Goal: Task Accomplishment & Management: Manage account settings

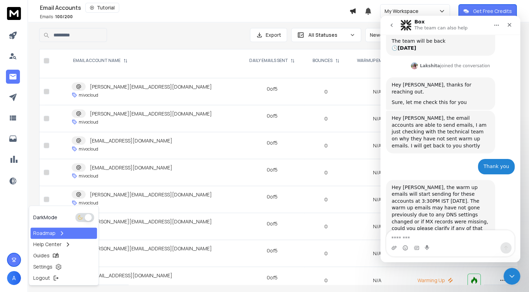
scroll to position [87, 0]
click at [18, 224] on div "A" at bounding box center [14, 146] width 28 height 292
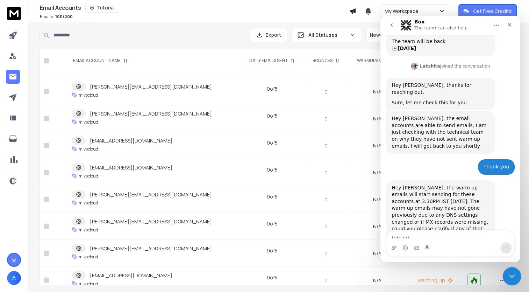
click at [508, 274] on icon "Close Intercom Messenger" at bounding box center [511, 275] width 8 height 8
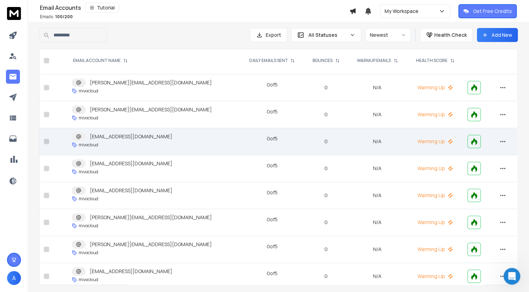
scroll to position [483, 0]
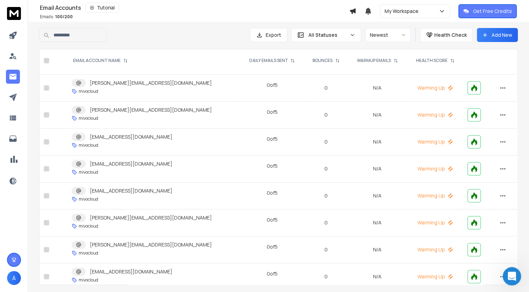
click at [513, 274] on icon "Open Intercom Messenger" at bounding box center [512, 275] width 12 height 12
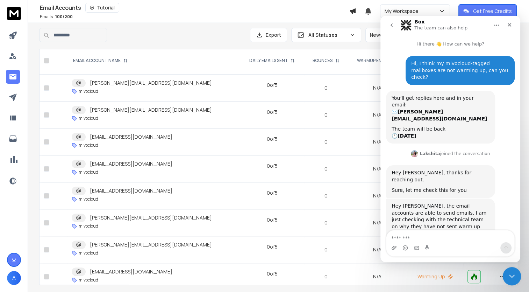
scroll to position [88, 0]
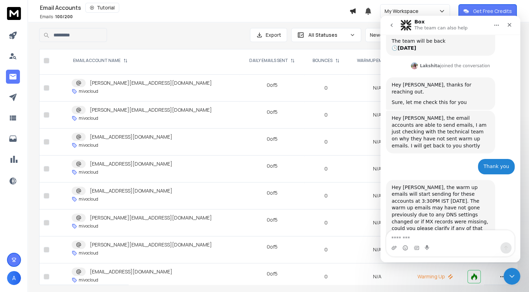
click at [448, 235] on textarea "Message…" at bounding box center [451, 236] width 128 height 12
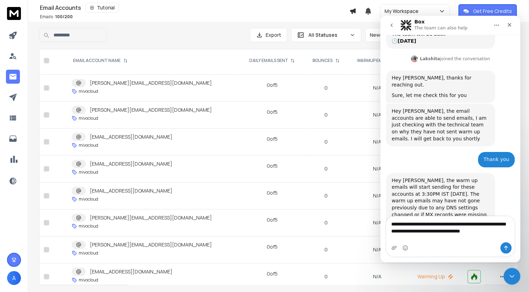
type textarea "**********"
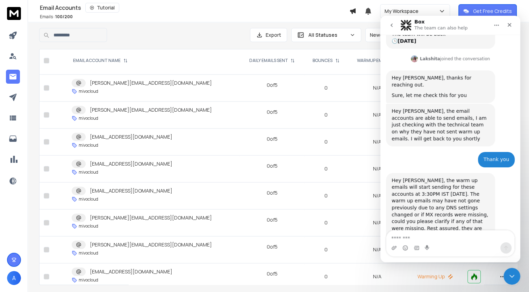
scroll to position [122, 0]
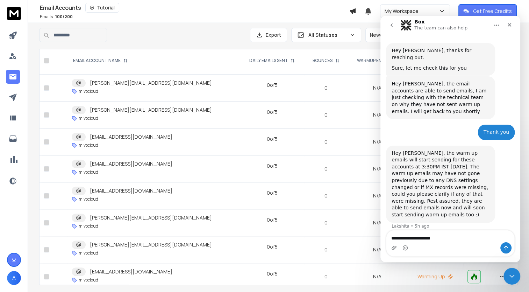
type textarea "**********"
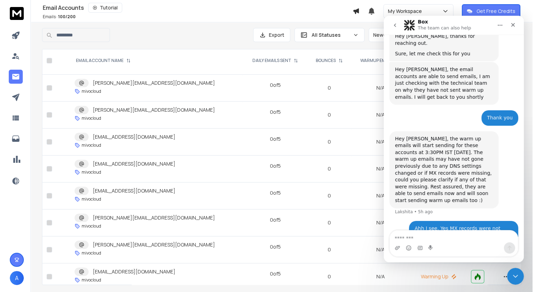
scroll to position [138, 0]
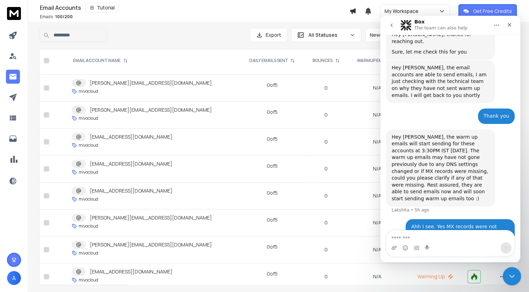
click at [511, 276] on icon "Close Intercom Messenger" at bounding box center [511, 275] width 8 height 8
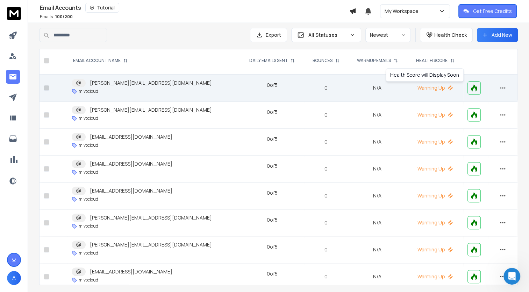
click at [423, 89] on p "Warming Up" at bounding box center [436, 87] width 48 height 7
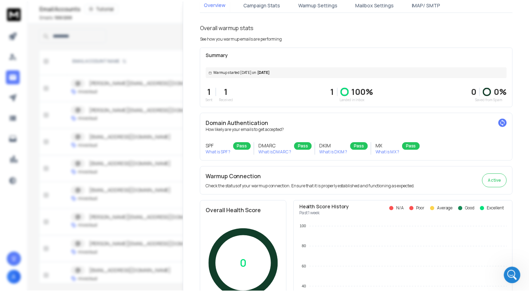
scroll to position [0, 0]
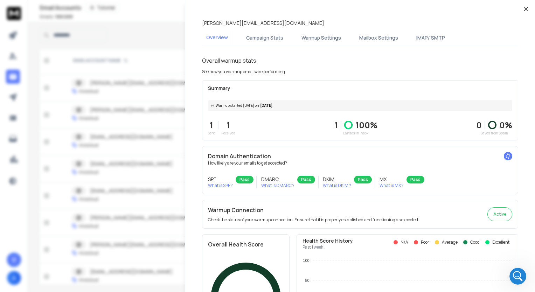
click at [522, 9] on icon "button" at bounding box center [525, 9] width 7 height 7
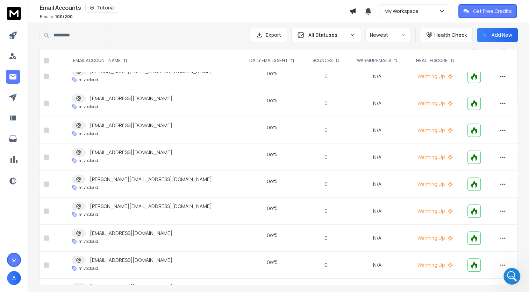
scroll to position [378, 0]
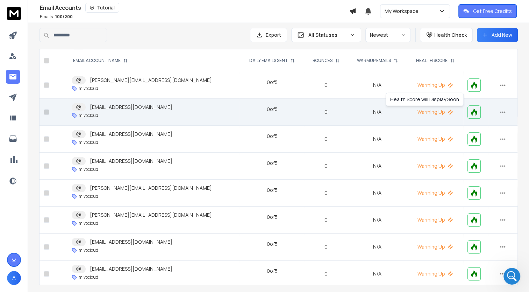
click at [433, 112] on p "Warming Up" at bounding box center [436, 111] width 48 height 7
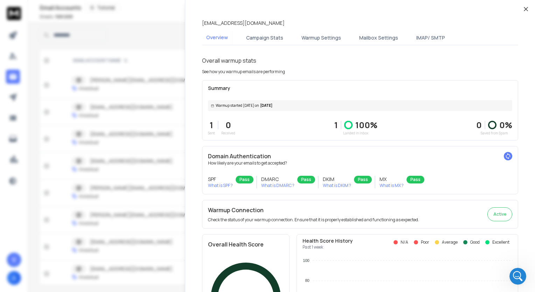
click at [524, 9] on icon "button" at bounding box center [525, 9] width 7 height 7
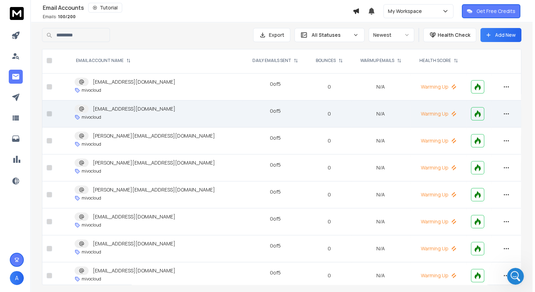
scroll to position [133, 0]
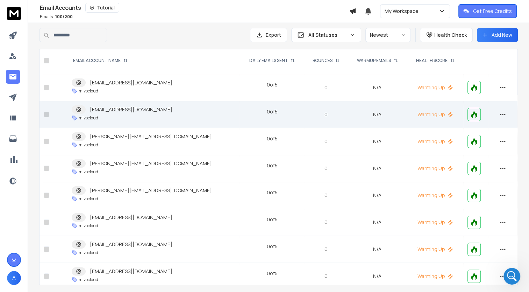
click at [123, 107] on p "[EMAIL_ADDRESS][DOMAIN_NAME]" at bounding box center [131, 109] width 83 height 7
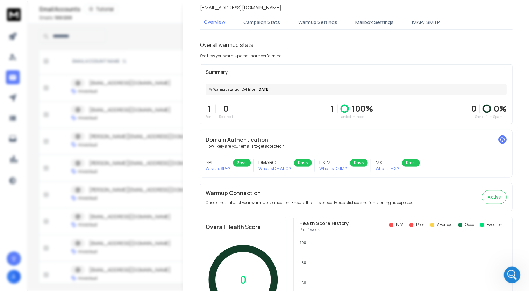
scroll to position [0, 0]
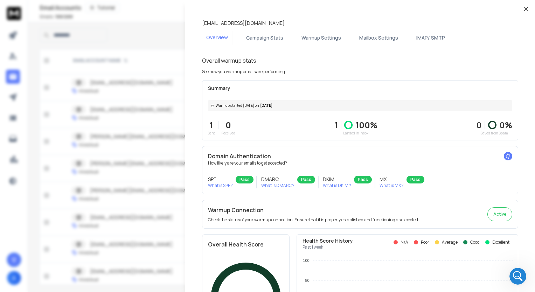
click at [524, 10] on icon "button" at bounding box center [525, 8] width 3 height 3
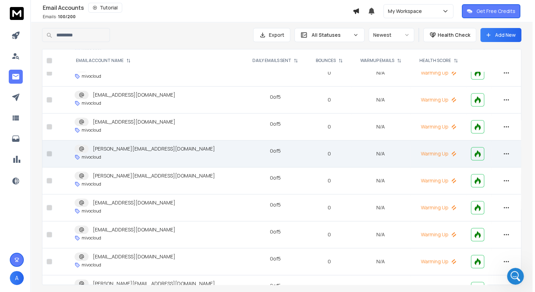
scroll to position [553, 0]
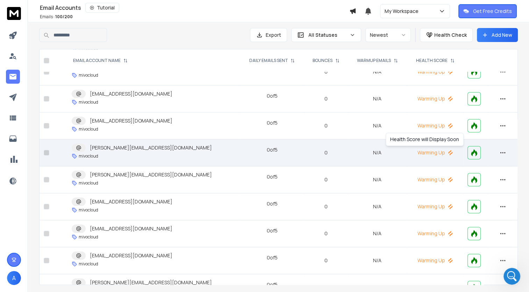
click at [420, 151] on p "Warming Up" at bounding box center [436, 152] width 48 height 7
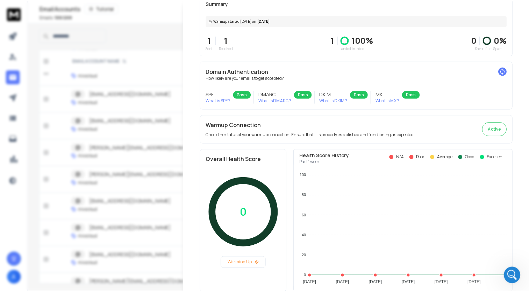
scroll to position [0, 0]
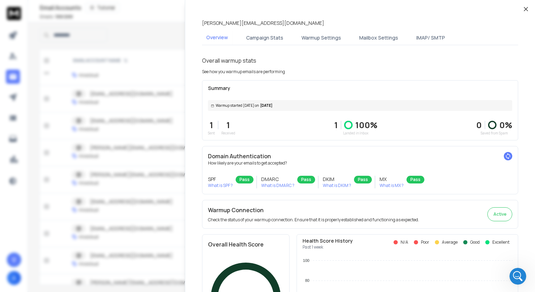
click at [526, 8] on icon "button" at bounding box center [525, 9] width 7 height 7
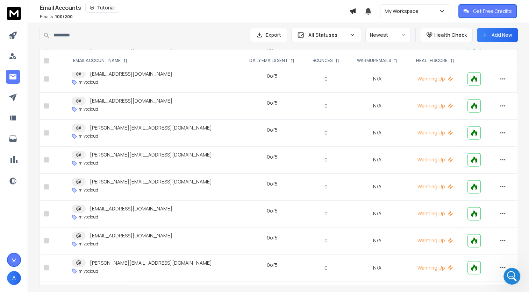
scroll to position [1183, 0]
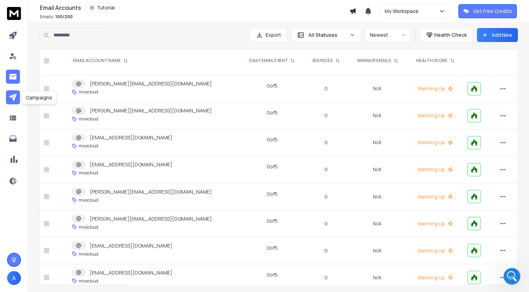
click at [11, 102] on link at bounding box center [13, 97] width 14 height 14
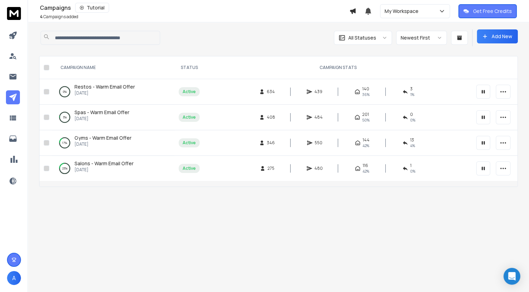
click at [267, 45] on div at bounding box center [159, 37] width 240 height 17
click at [11, 77] on icon at bounding box center [12, 77] width 7 height 6
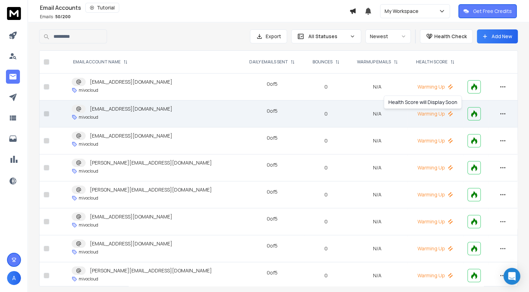
click at [426, 113] on p "Warming Up" at bounding box center [436, 113] width 48 height 7
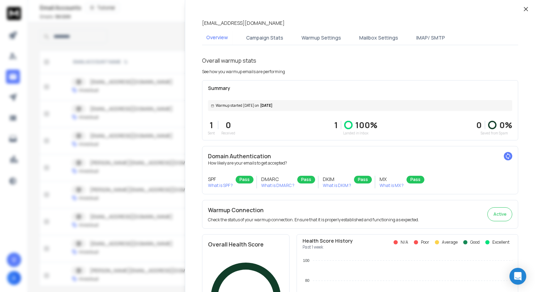
click at [526, 8] on icon "button" at bounding box center [525, 9] width 7 height 7
